Goal: Communication & Community: Answer question/provide support

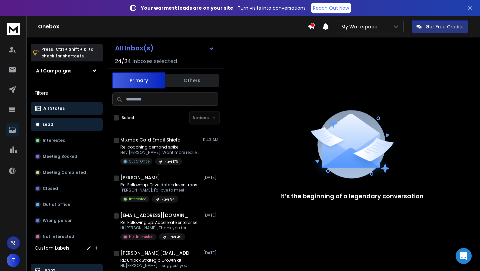
click at [40, 122] on span at bounding box center [38, 124] width 6 height 6
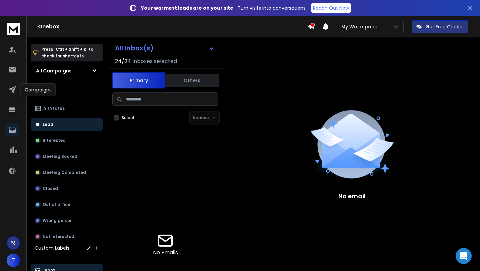
click at [12, 83] on div at bounding box center [13, 111] width 15 height 137
click at [14, 89] on icon at bounding box center [12, 89] width 7 height 7
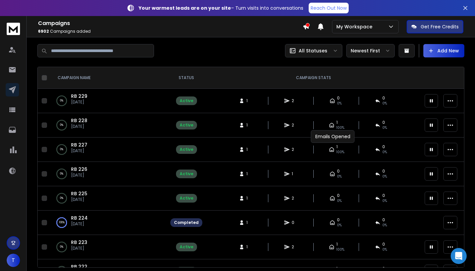
click at [331, 148] on span at bounding box center [331, 149] width 7 height 6
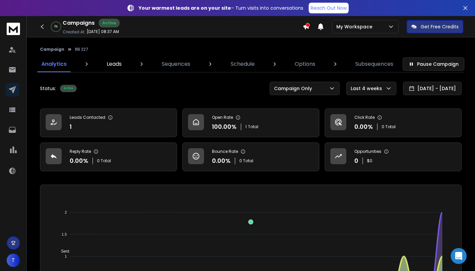
click at [119, 65] on p "Leads" at bounding box center [114, 64] width 15 height 8
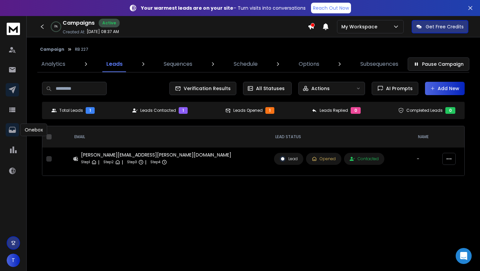
click at [11, 128] on icon at bounding box center [12, 130] width 8 height 8
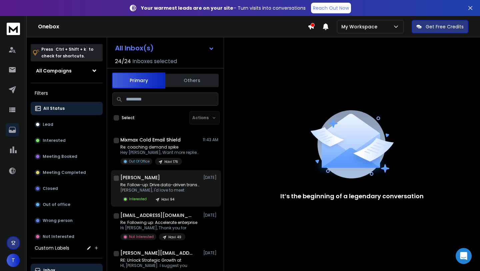
click at [164, 183] on p "Re: Follow-up: Drive data-driven transformation" at bounding box center [160, 184] width 80 height 5
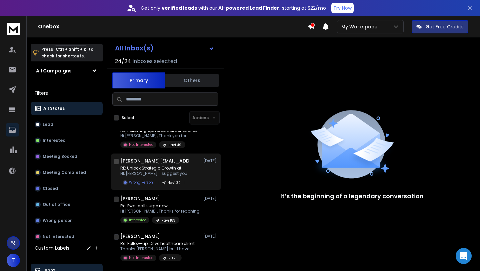
scroll to position [92, 0]
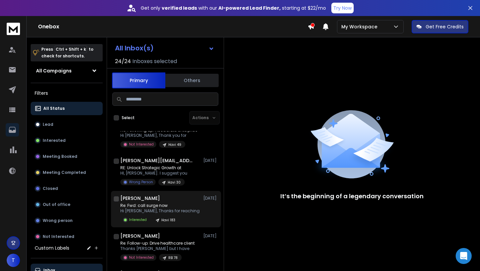
click at [151, 205] on p "Re: Fwd: call surge now" at bounding box center [159, 205] width 79 height 5
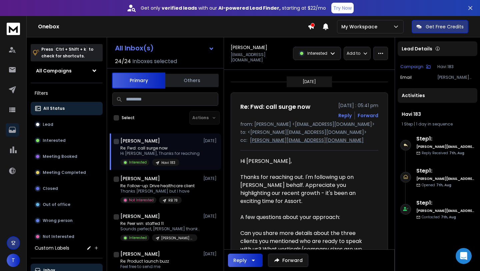
scroll to position [150, 0]
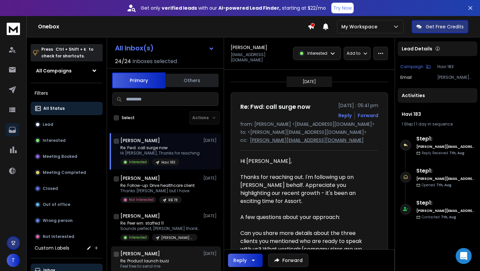
click at [145, 257] on div "[PERSON_NAME] [DATE] Re: Product launch buzz Feel free to send me Interested RB…" at bounding box center [169, 264] width 98 height 28
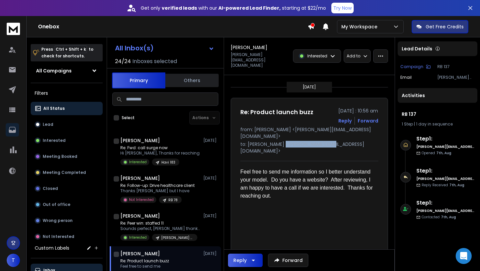
drag, startPoint x: 289, startPoint y: 126, endPoint x: 339, endPoint y: 125, distance: 49.3
click at [339, 141] on p "to: [PERSON_NAME] <[PERSON_NAME][EMAIL_ADDRESS][DOMAIN_NAME]>" at bounding box center [309, 147] width 138 height 13
copy p "[PERSON_NAME][EMAIL_ADDRESS][DOMAIN_NAME]"
